Goal: Task Accomplishment & Management: Manage account settings

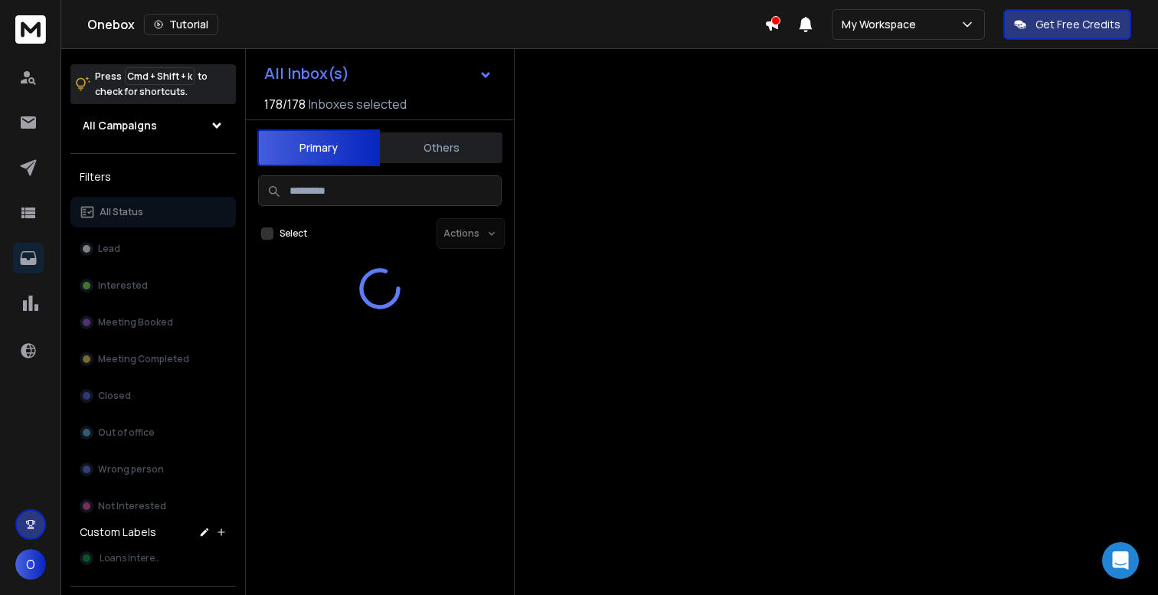
click at [316, 155] on button "Primary" at bounding box center [318, 147] width 123 height 37
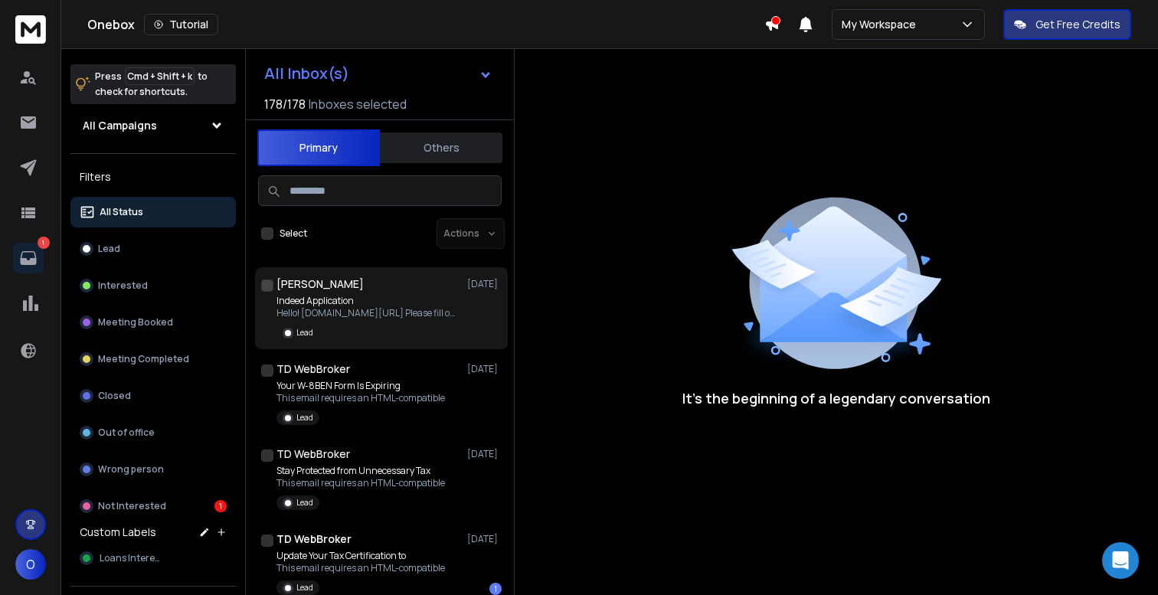
click at [482, 324] on div "Indeed Application Hello! [DOMAIN_NAME][URL] Please fill out the Lead" at bounding box center [389, 317] width 225 height 45
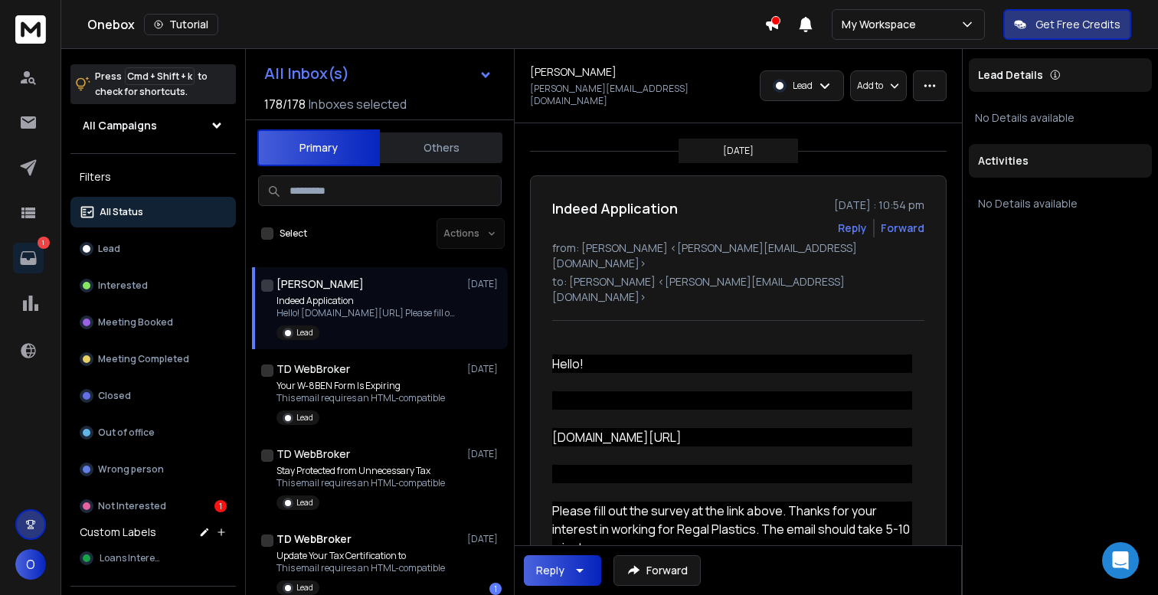
click at [412, 116] on div "All Inbox(s) 178 / 178 Inboxes selected Primary Others Select Actions [GEOGRAPH…" at bounding box center [380, 346] width 268 height 595
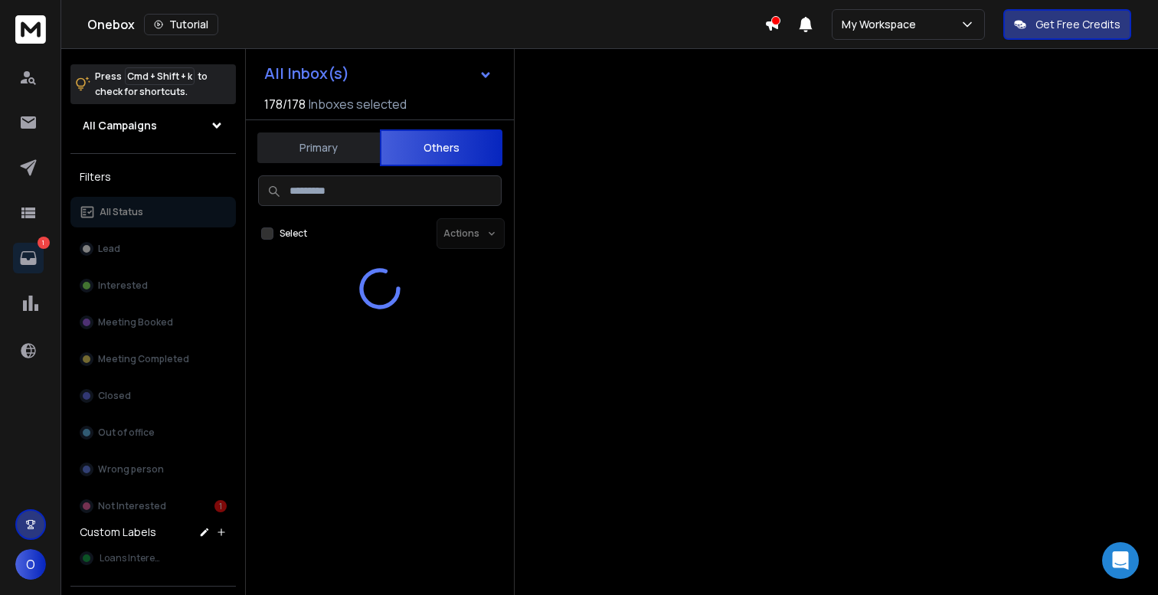
click at [399, 142] on button "Others" at bounding box center [441, 147] width 123 height 37
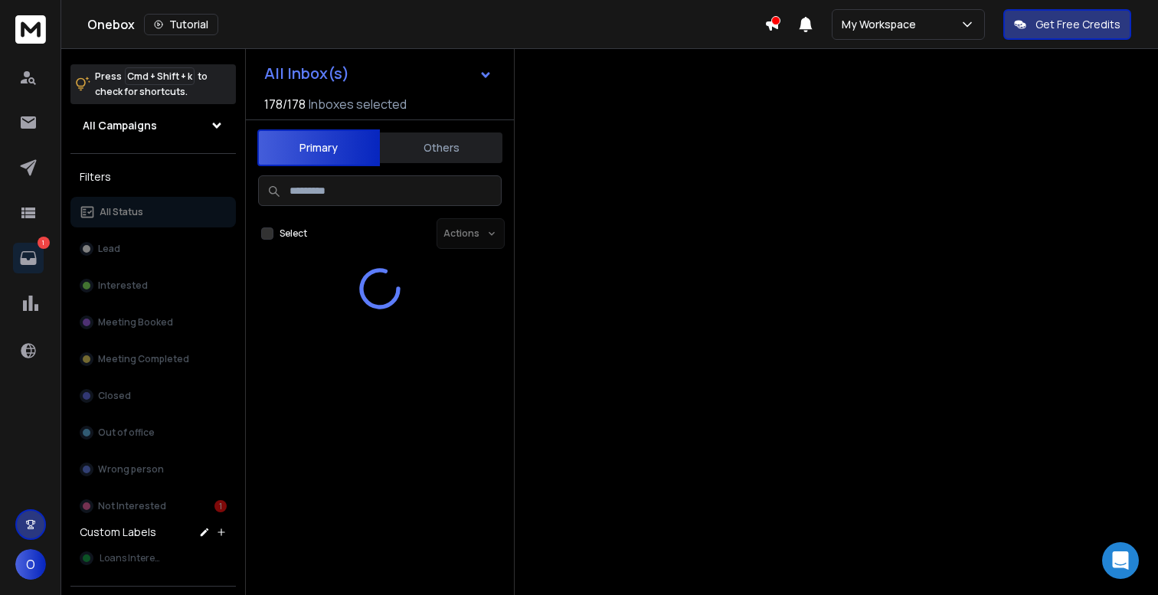
click at [337, 142] on button "Primary" at bounding box center [318, 147] width 123 height 37
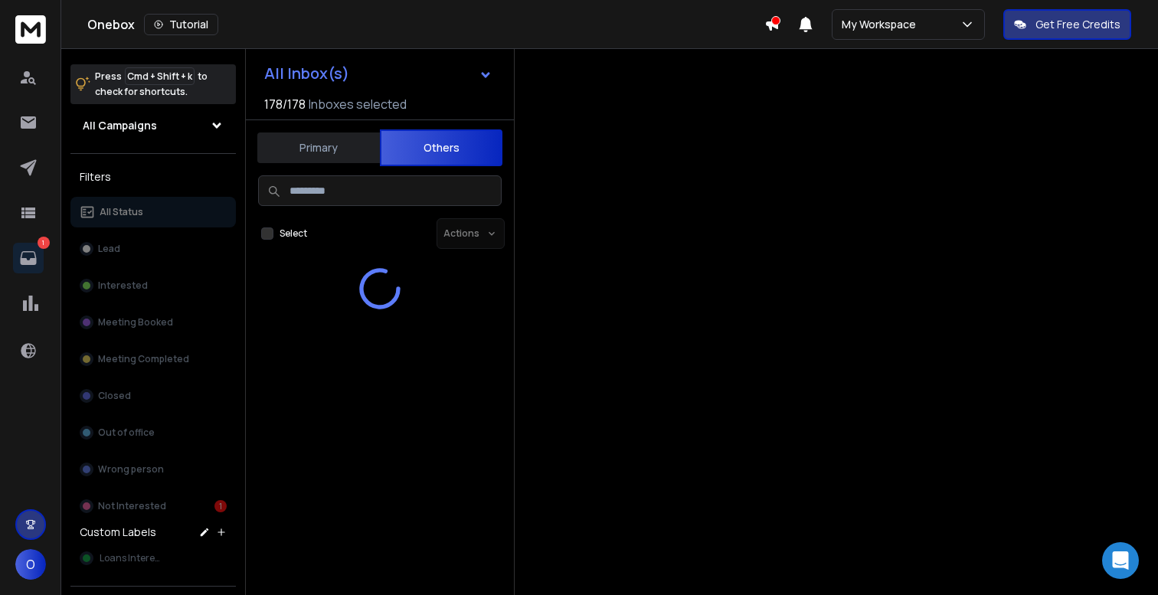
click at [420, 157] on button "Others" at bounding box center [441, 147] width 123 height 37
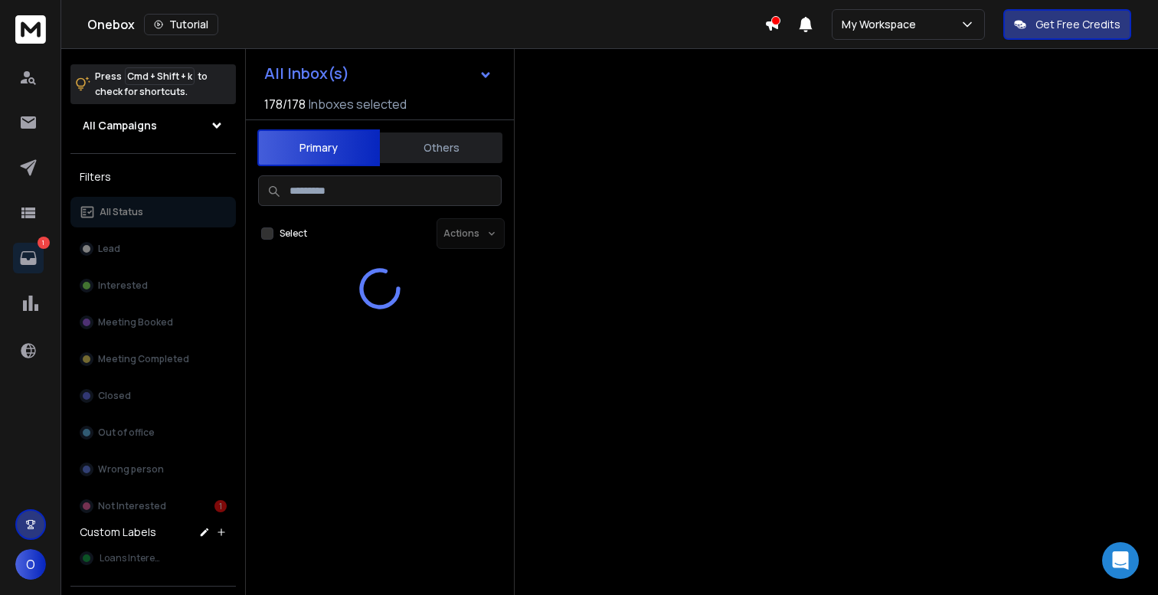
click at [329, 157] on button "Primary" at bounding box center [318, 147] width 123 height 37
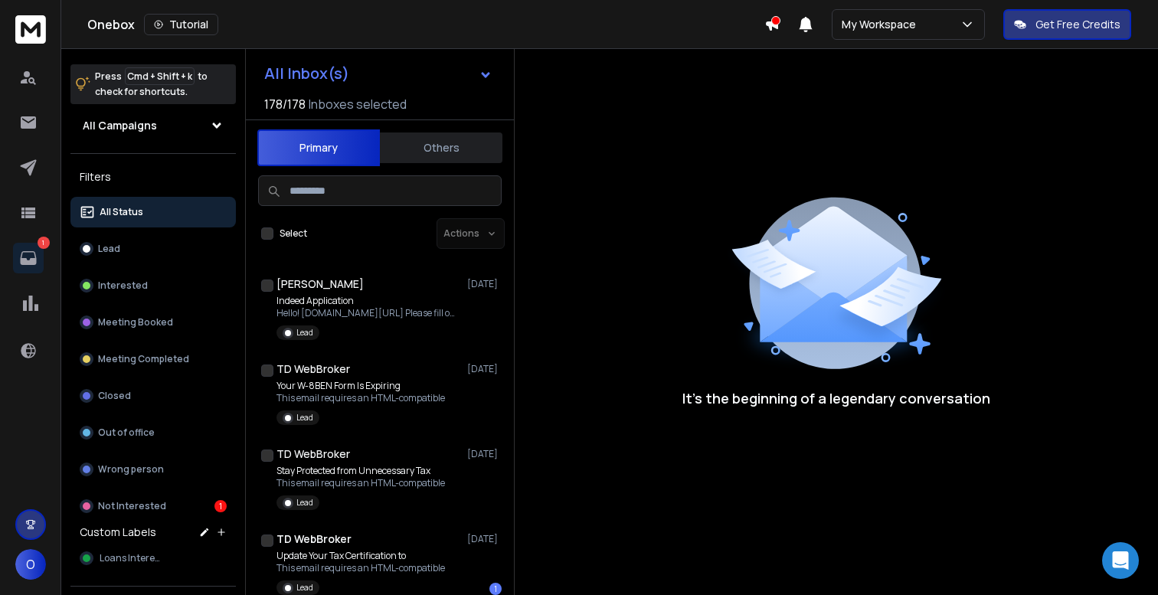
click at [419, 163] on button "Others" at bounding box center [441, 148] width 123 height 34
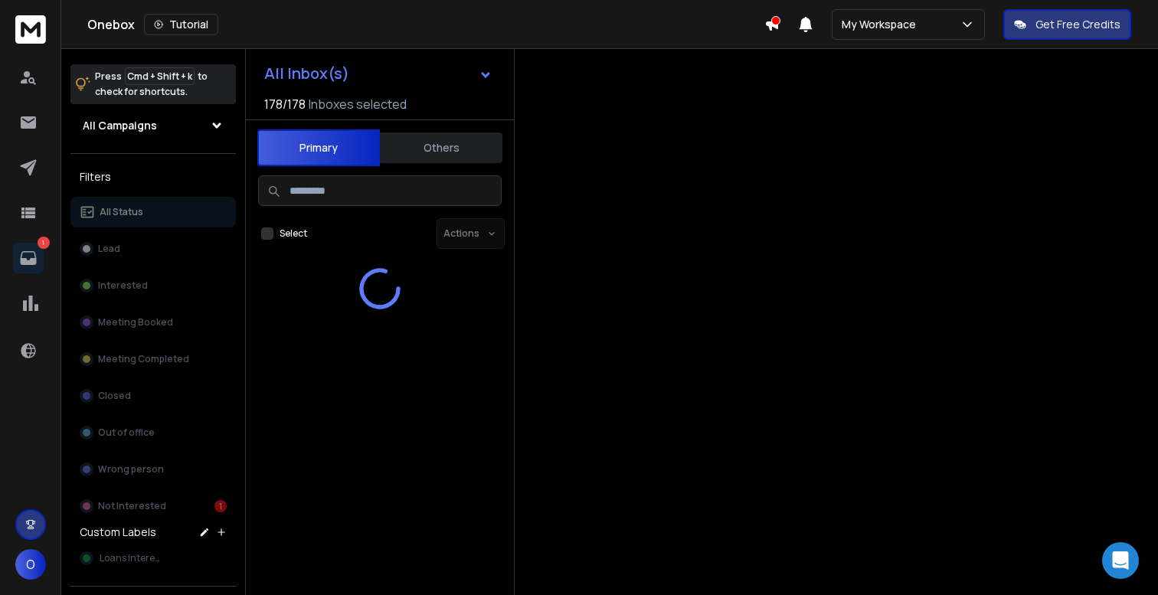
click at [319, 158] on button "Primary" at bounding box center [318, 147] width 123 height 37
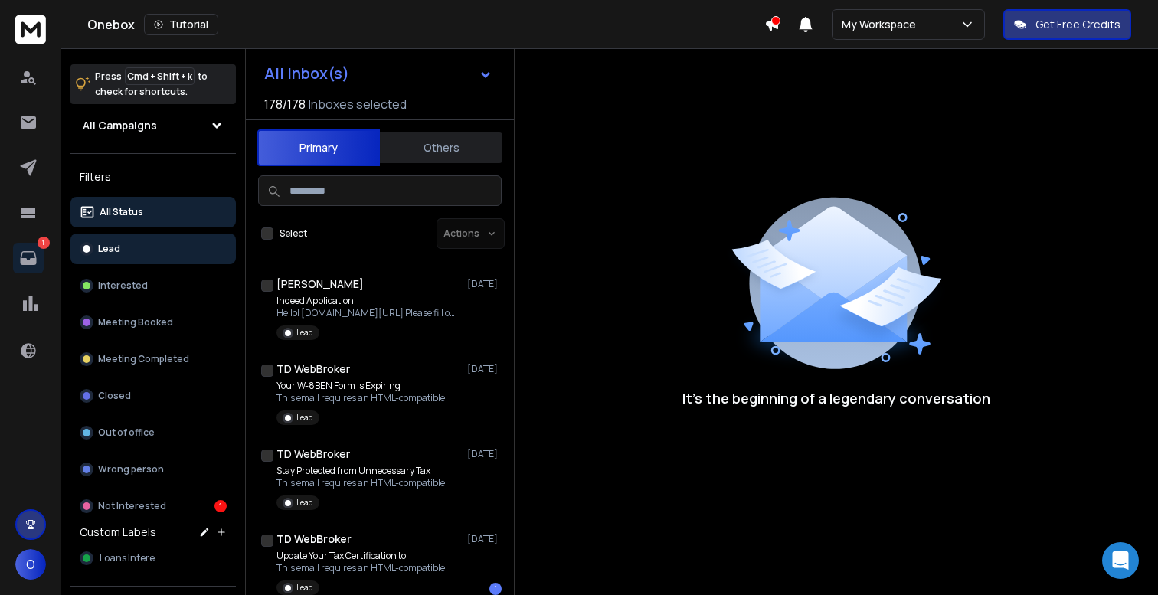
click at [188, 243] on button "Lead" at bounding box center [152, 249] width 165 height 31
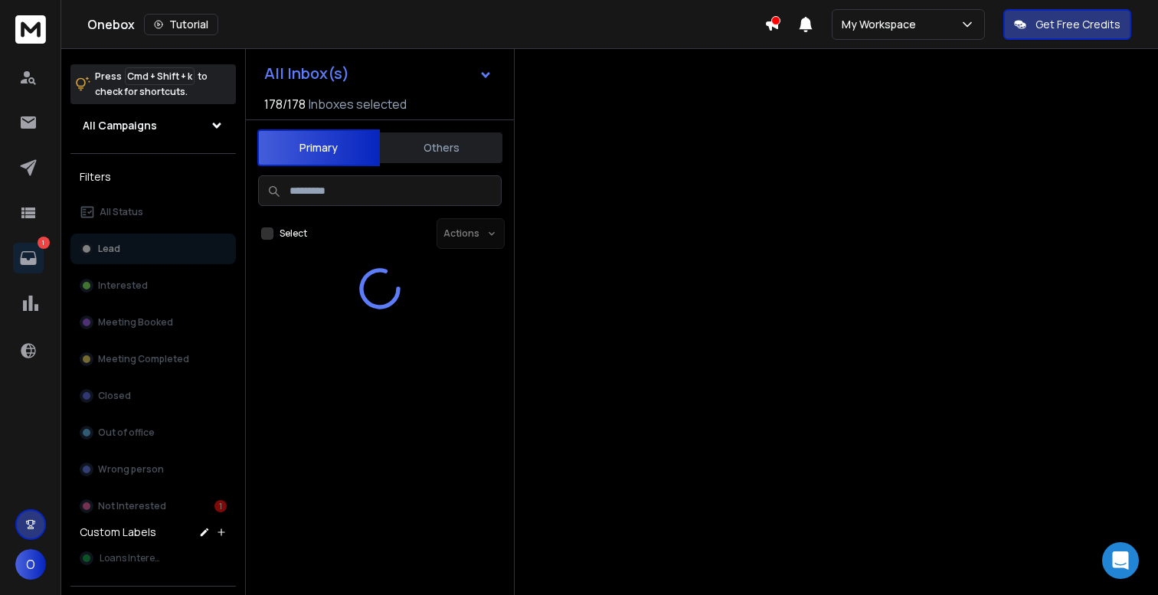
click at [186, 218] on div "All Status Lead Interested Meeting Booked Meeting Completed Closed Out of offic…" at bounding box center [152, 359] width 165 height 325
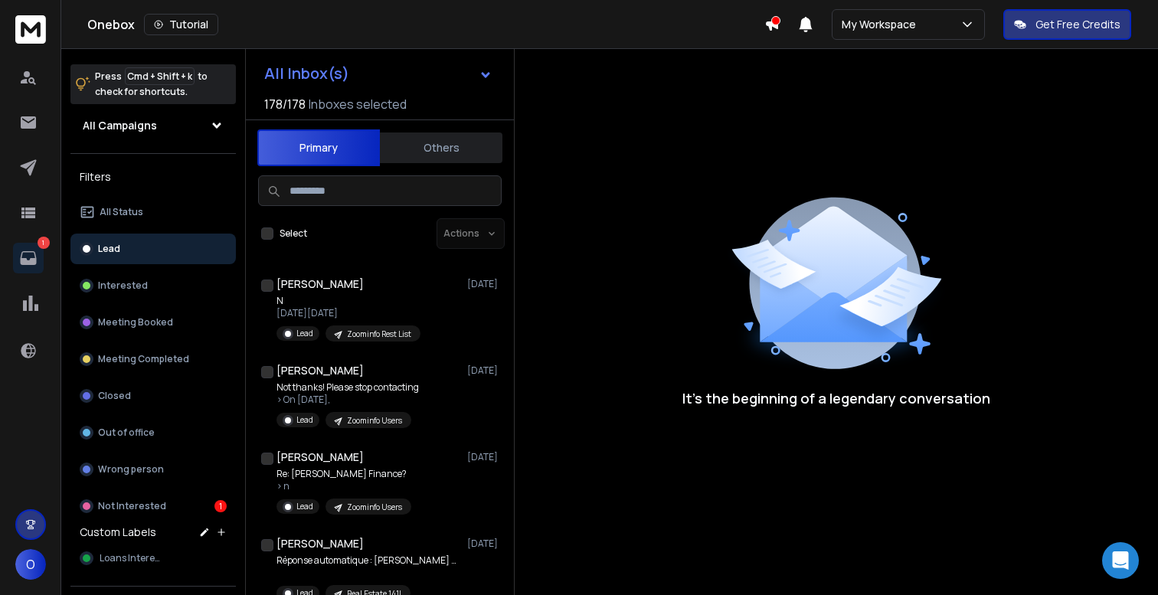
click at [186, 218] on button "All Status" at bounding box center [152, 212] width 165 height 31
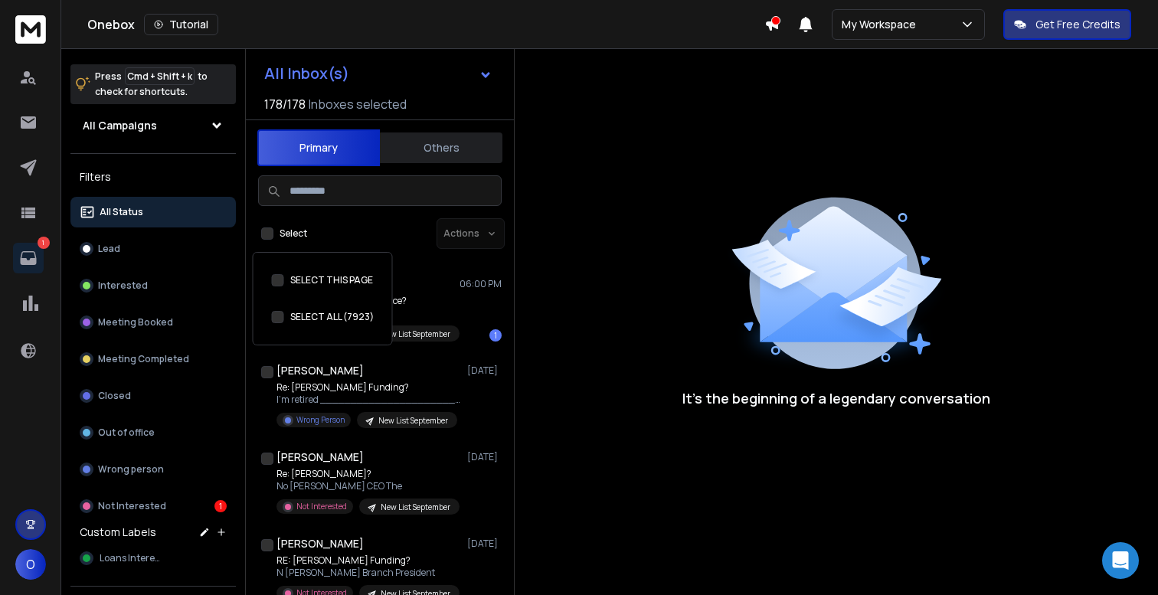
click at [372, 292] on div "SELECT THIS PAGE SELECT ALL (7923)" at bounding box center [323, 299] width 120 height 80
click at [430, 296] on p "Re: [PERSON_NAME] Finance?" at bounding box center [368, 301] width 183 height 12
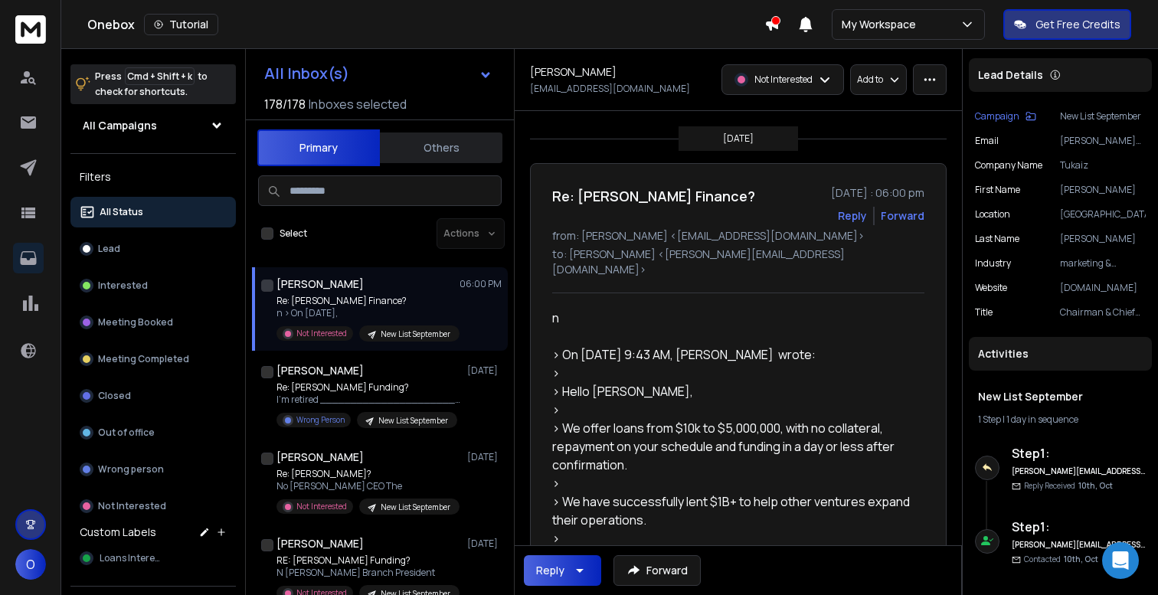
click at [430, 152] on button "Others" at bounding box center [441, 148] width 123 height 34
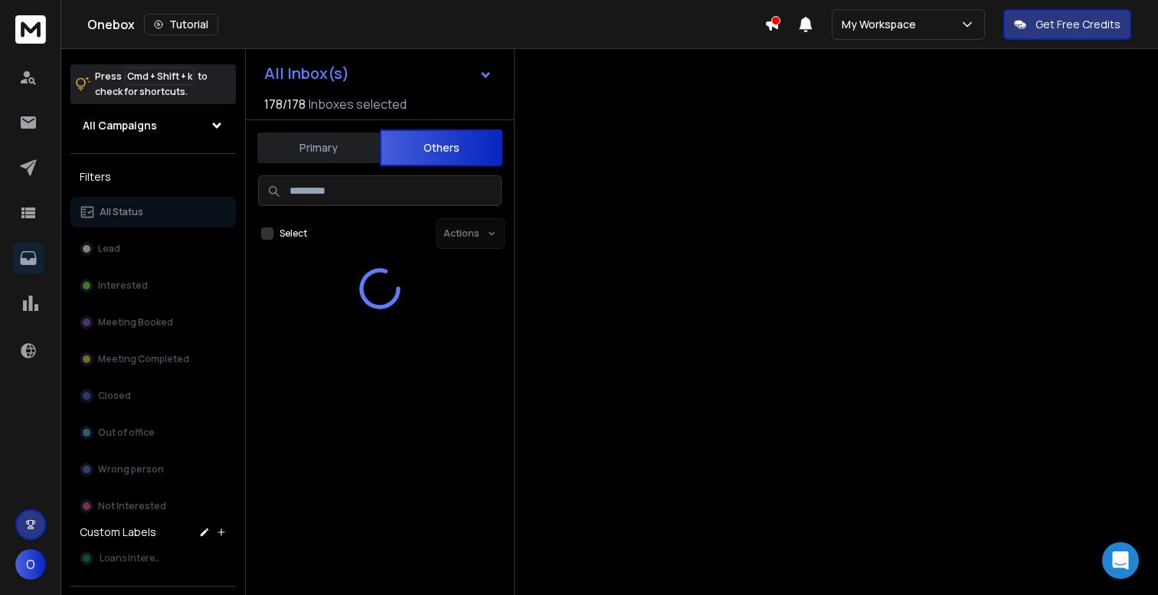
click at [429, 152] on button "Others" at bounding box center [441, 147] width 123 height 37
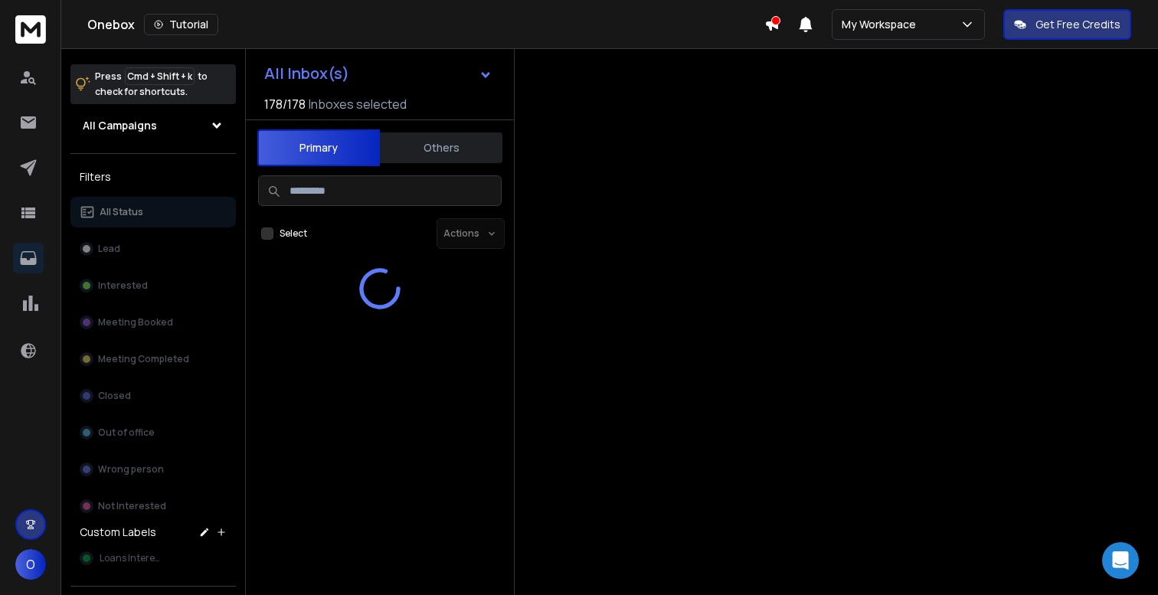
click at [302, 155] on button "Primary" at bounding box center [318, 147] width 123 height 37
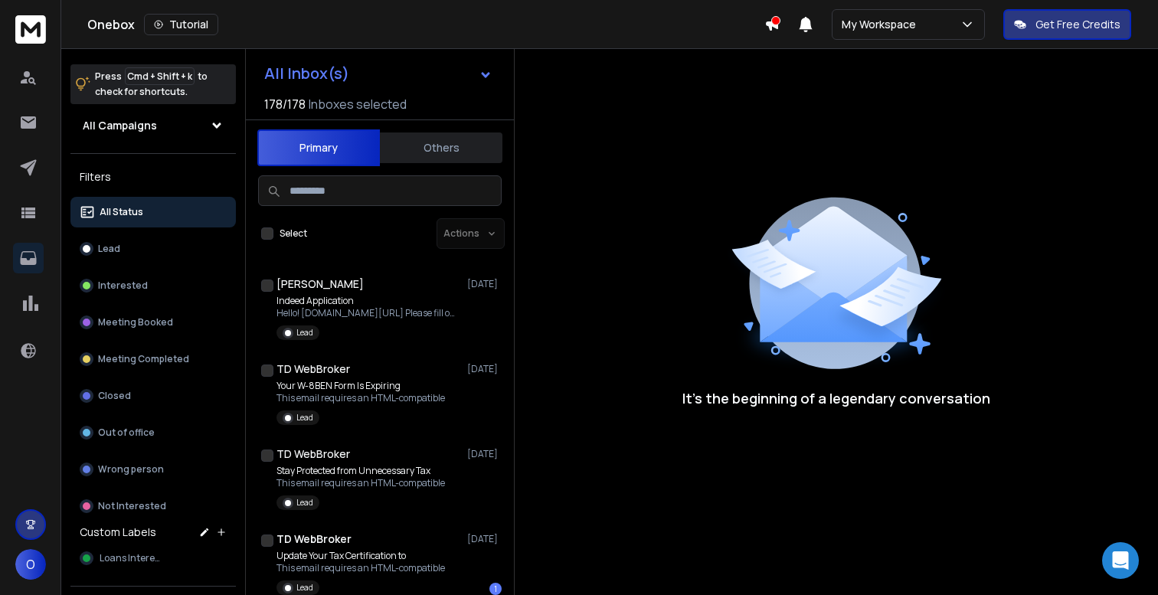
drag, startPoint x: 400, startPoint y: 171, endPoint x: 403, endPoint y: 160, distance: 11.2
click at [401, 168] on div "Primary Others Select Actions [PERSON_NAME] [DATE] Indeed Application Hello! [D…" at bounding box center [380, 419] width 268 height 572
click at [403, 159] on button "Others" at bounding box center [441, 148] width 123 height 34
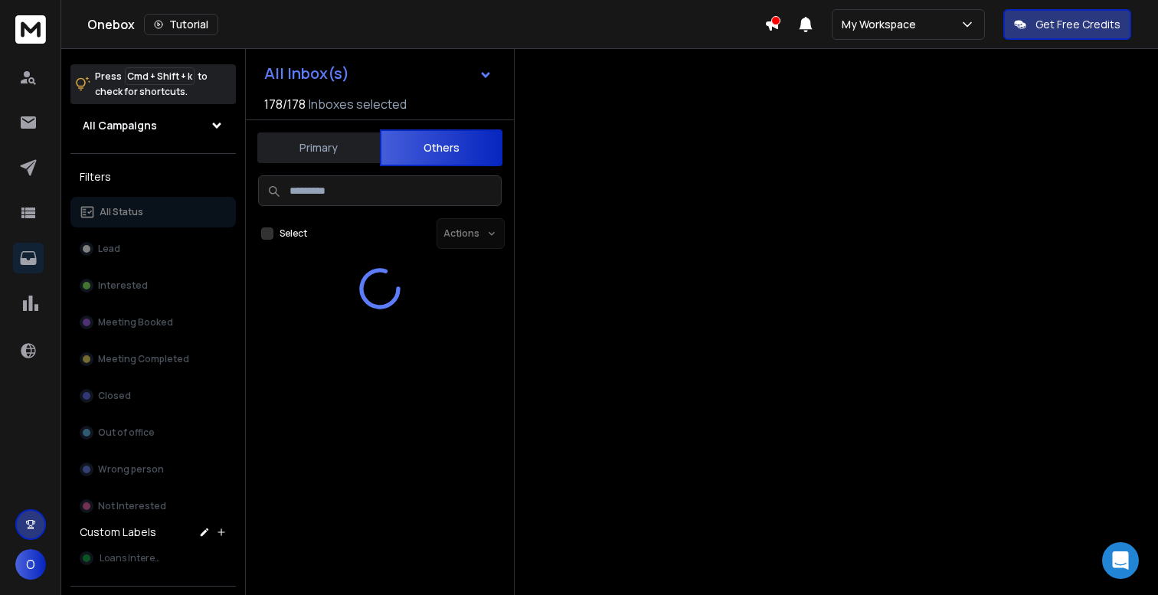
click at [401, 157] on button "Others" at bounding box center [441, 147] width 123 height 37
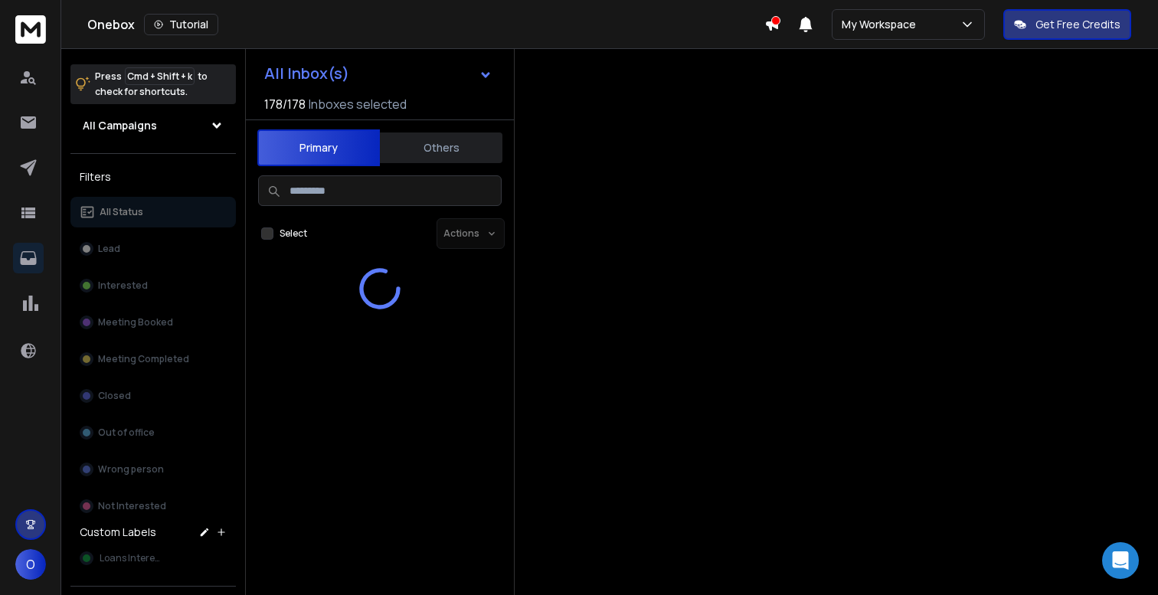
click at [368, 154] on button "Primary" at bounding box center [318, 147] width 123 height 37
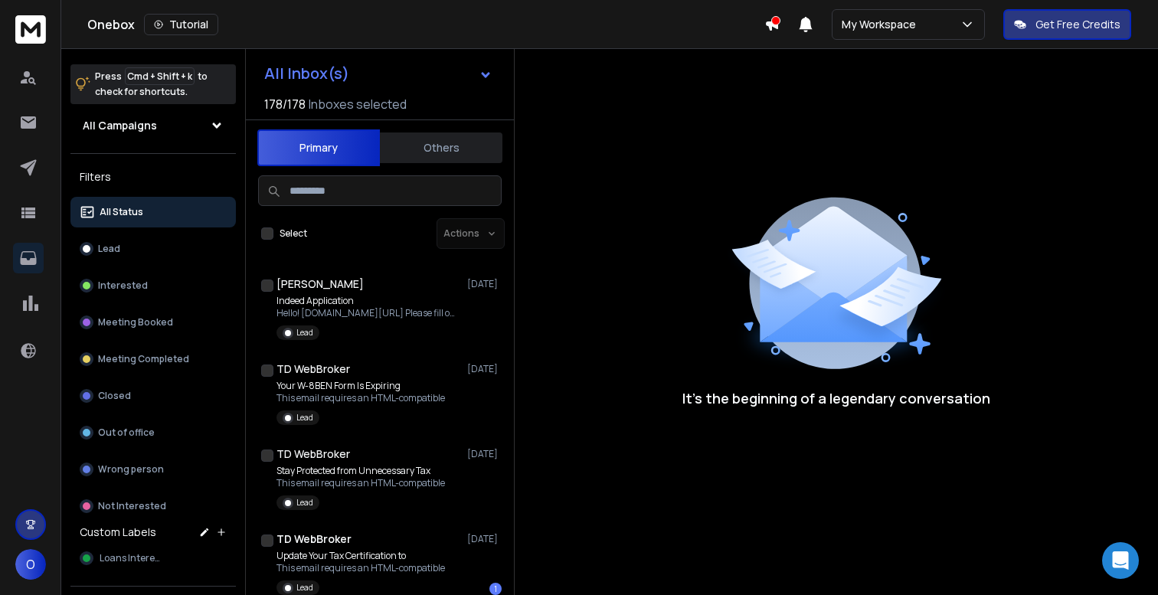
click at [426, 114] on div "All Inbox(s) 178 / 178 Inboxes selected Primary Others Select Actions [GEOGRAPH…" at bounding box center [380, 346] width 268 height 595
click at [424, 135] on button "Others" at bounding box center [441, 148] width 123 height 34
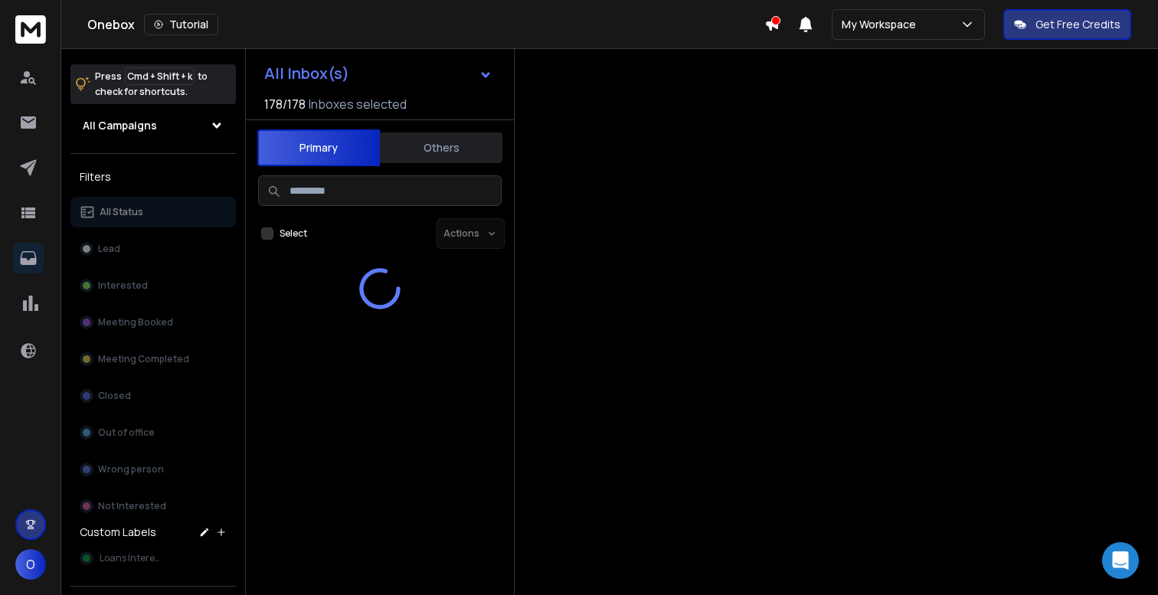
click at [335, 155] on button "Primary" at bounding box center [318, 147] width 123 height 37
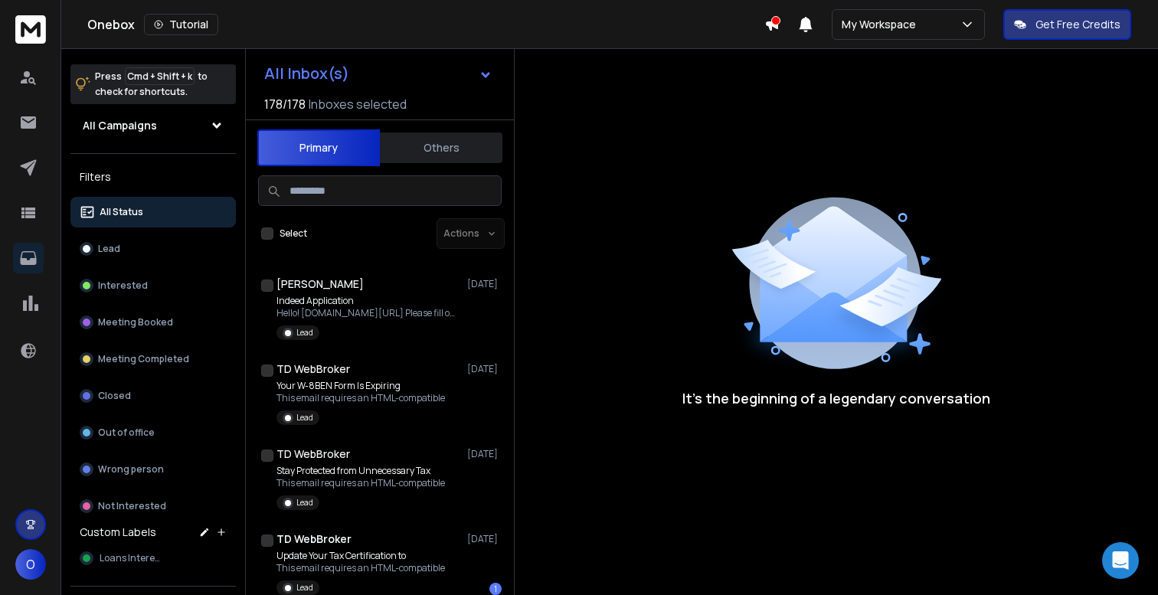
drag, startPoint x: 366, startPoint y: 105, endPoint x: 416, endPoint y: 143, distance: 62.8
click at [369, 106] on h3 "Inboxes selected" at bounding box center [358, 104] width 98 height 18
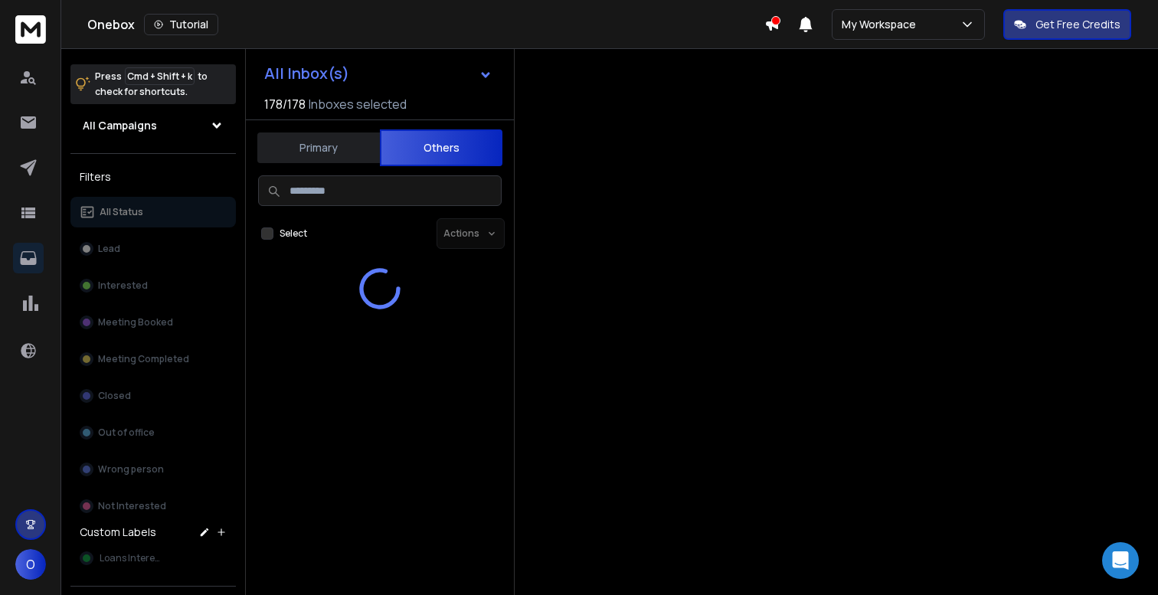
click at [418, 143] on button "Others" at bounding box center [441, 147] width 123 height 37
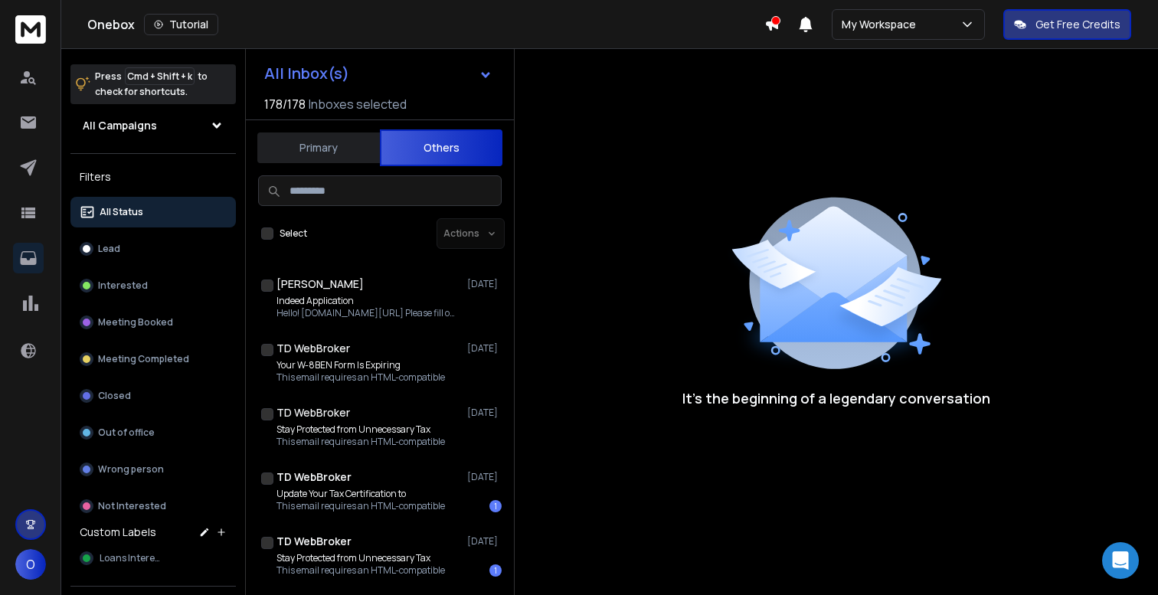
click at [313, 136] on button "Primary" at bounding box center [318, 148] width 123 height 34
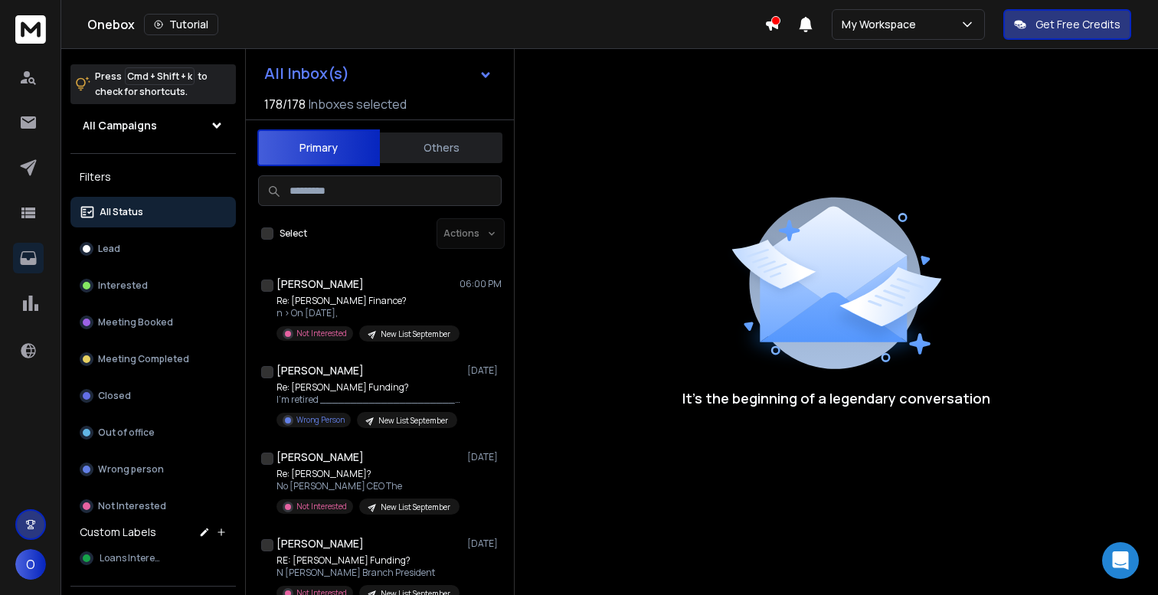
click at [391, 162] on div "Primary Others Select Actions [PERSON_NAME] 06:00 PM Re: [PERSON_NAME] Finance?…" at bounding box center [380, 419] width 268 height 572
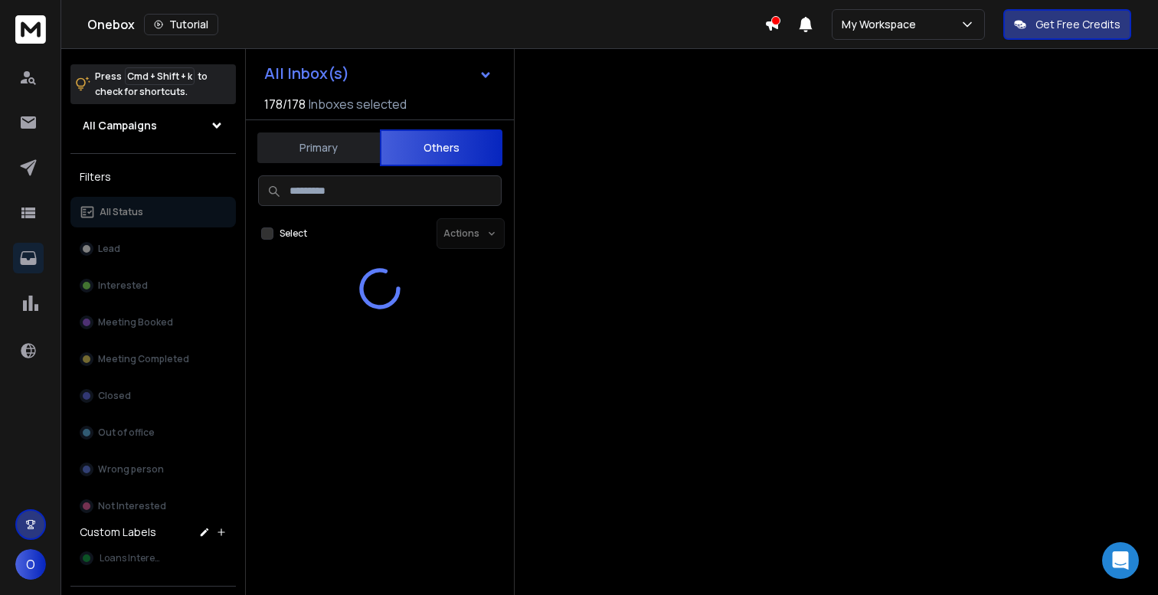
click at [405, 152] on button "Others" at bounding box center [441, 147] width 123 height 37
click at [326, 142] on button "Primary" at bounding box center [318, 148] width 123 height 34
